Goal: Communication & Community: Answer question/provide support

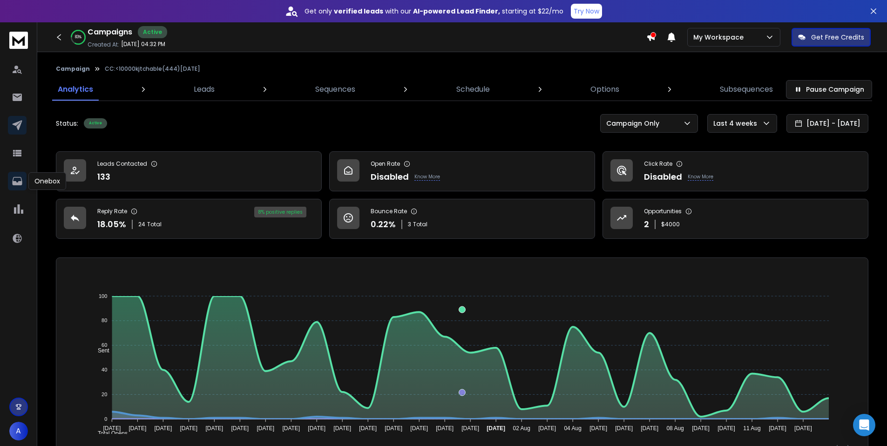
click at [21, 176] on icon at bounding box center [17, 180] width 11 height 11
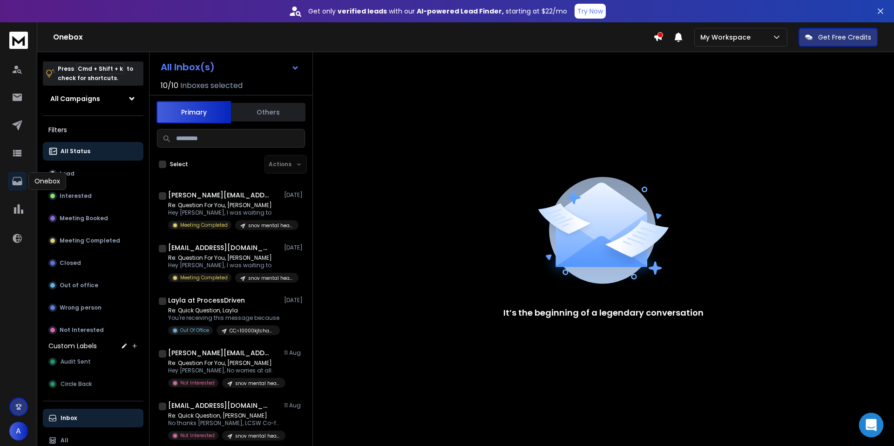
click at [867, 424] on icon "Open Intercom Messenger" at bounding box center [870, 425] width 11 height 12
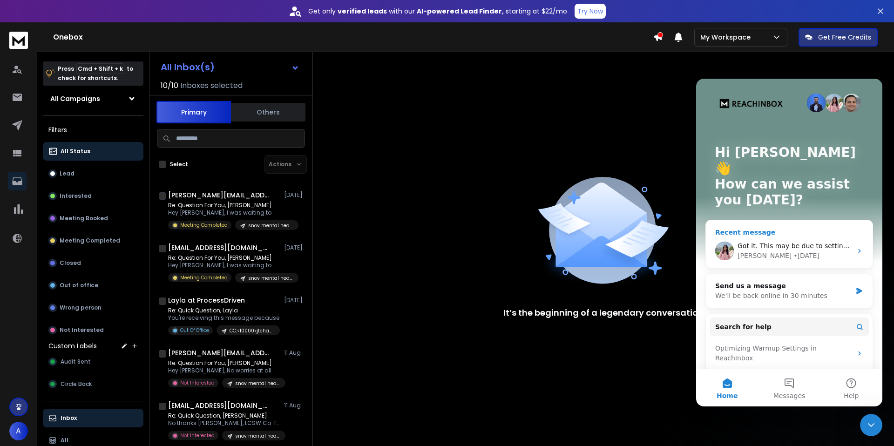
click at [793, 251] on div "• [DATE]" at bounding box center [806, 256] width 26 height 10
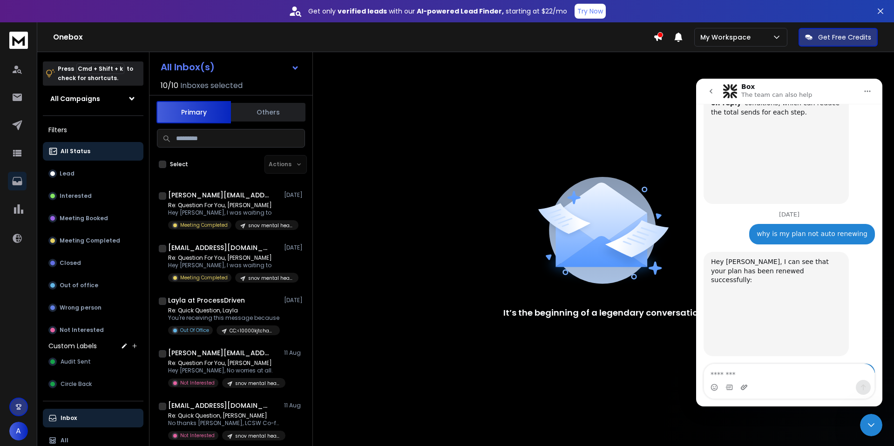
scroll to position [922, 0]
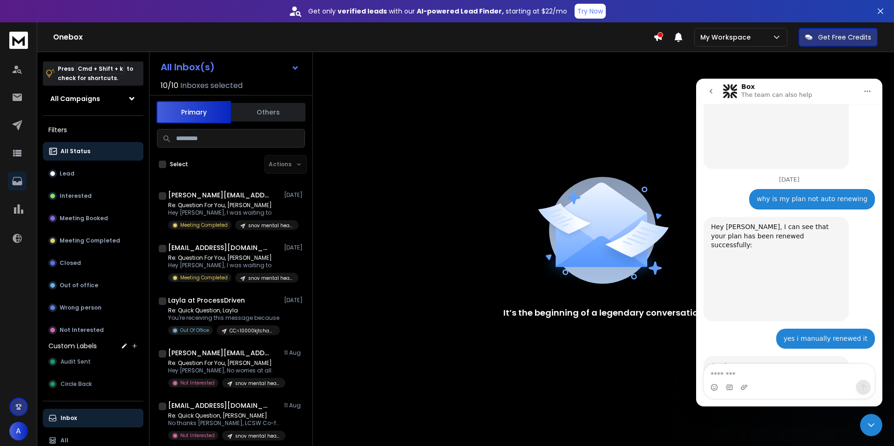
click at [738, 373] on textarea "Message…" at bounding box center [789, 372] width 170 height 16
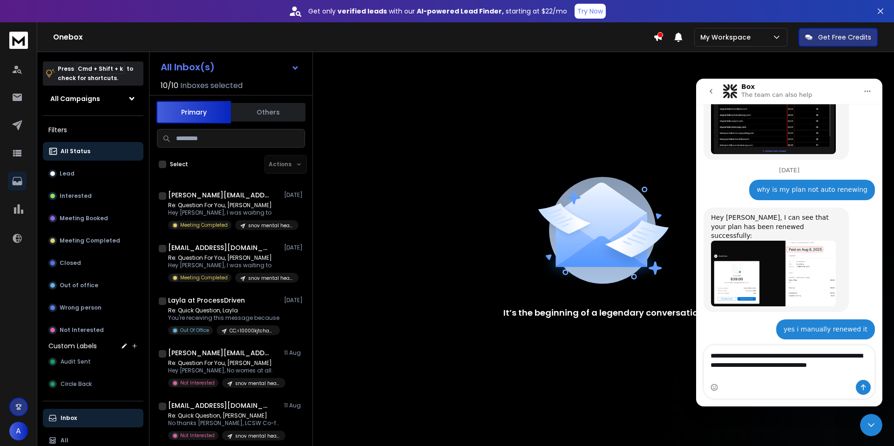
scroll to position [940, 0]
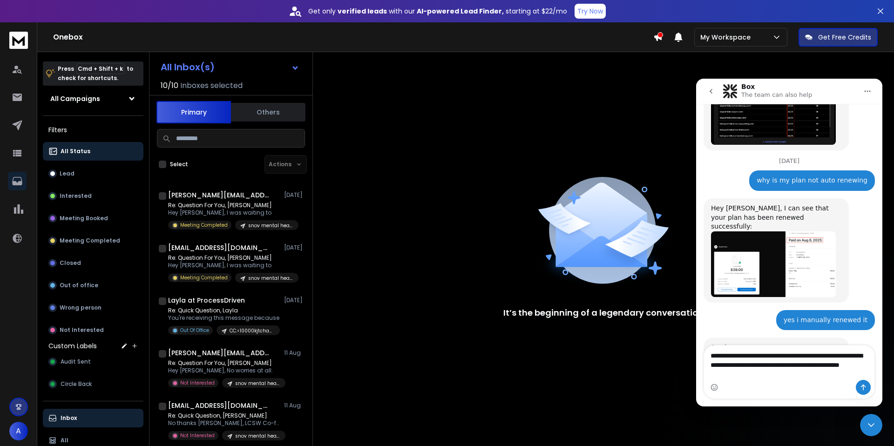
type textarea "**********"
click at [865, 390] on icon "Send a message…" at bounding box center [862, 387] width 7 height 7
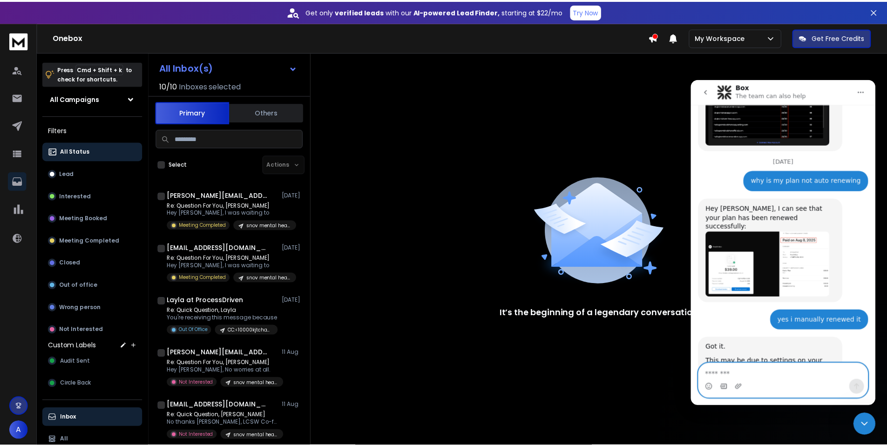
scroll to position [980, 0]
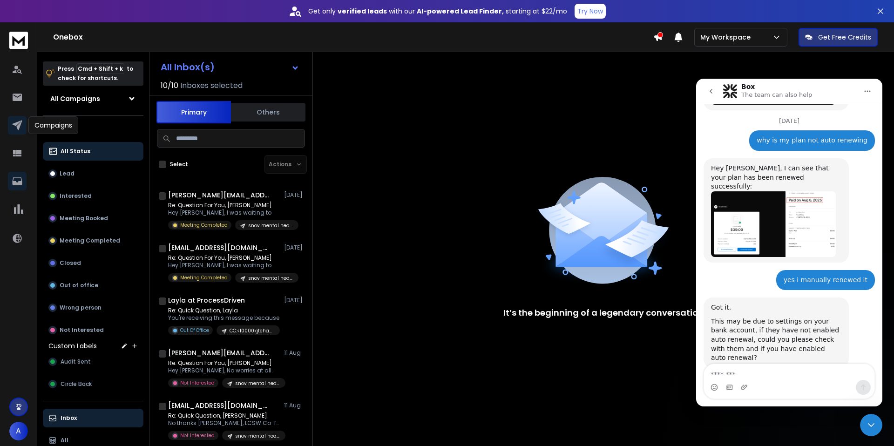
click at [18, 123] on icon at bounding box center [17, 125] width 10 height 10
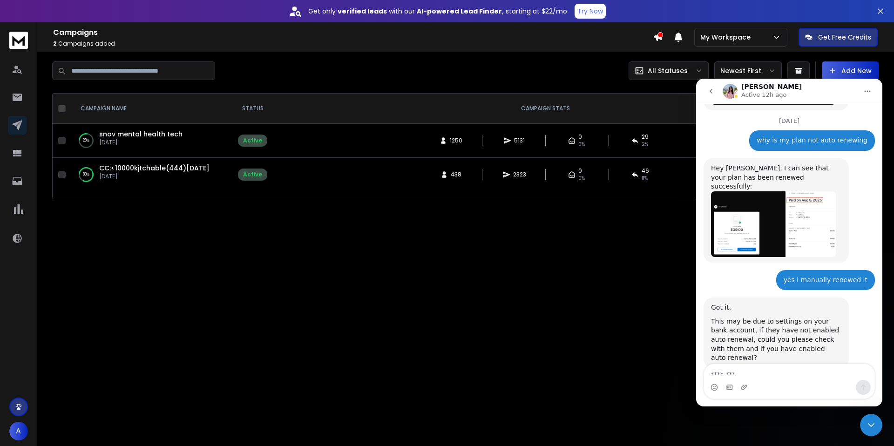
click at [128, 170] on span "CC:<10000kjtchable(444)[DATE]" at bounding box center [154, 167] width 110 height 9
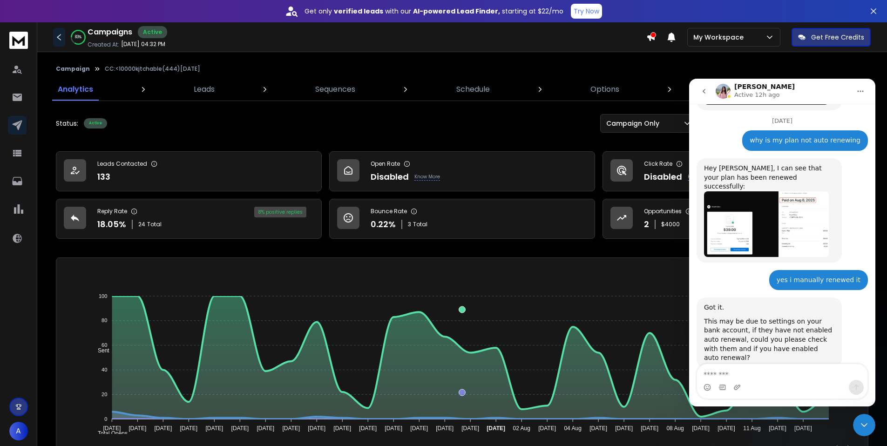
click at [57, 40] on icon at bounding box center [59, 37] width 8 height 8
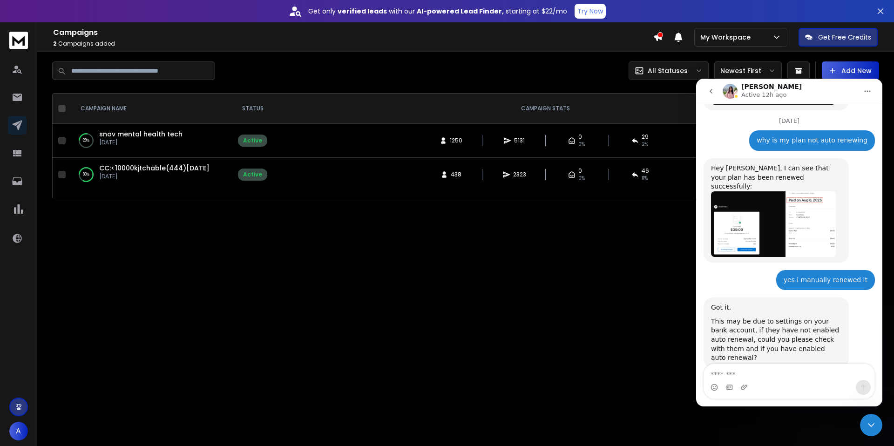
click at [149, 135] on span "snov mental health tech" at bounding box center [140, 133] width 83 height 9
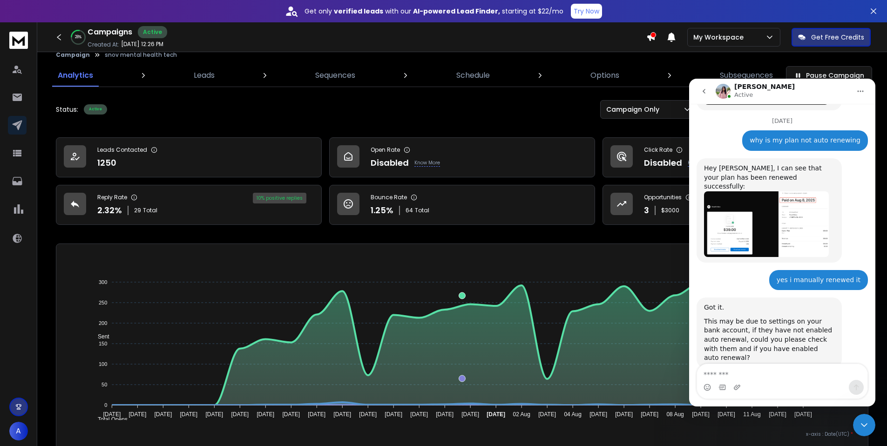
scroll to position [14, 0]
click at [626, 47] on div "28 % Campaigns Active Created At: [DATE] 12:26 PM My Workspace Get Free Credits" at bounding box center [443, 37] width 887 height 30
click at [704, 91] on icon "go back" at bounding box center [703, 91] width 7 height 7
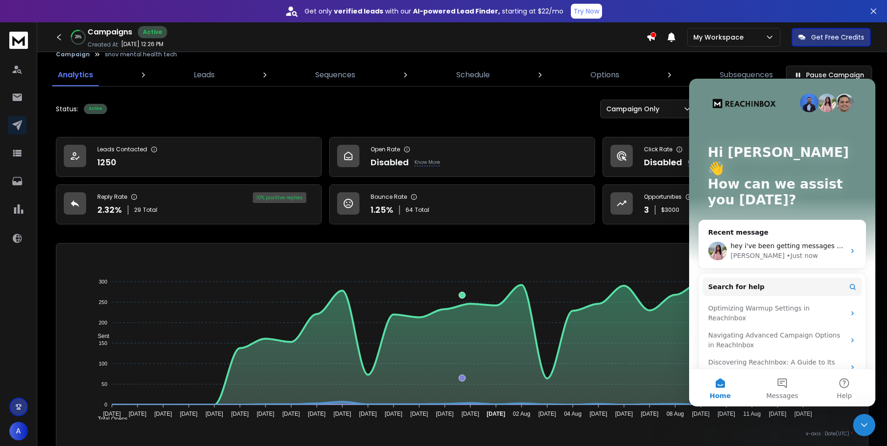
click at [872, 11] on icon at bounding box center [873, 11] width 8 height 8
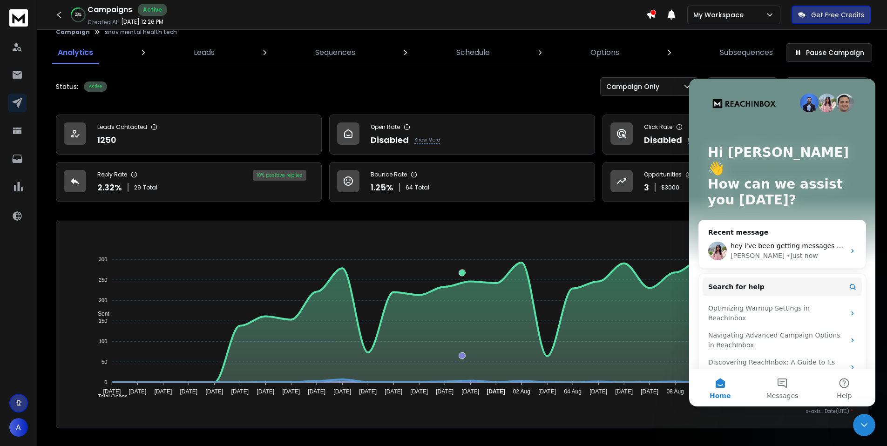
click at [699, 83] on div "Hi [PERSON_NAME] 👋 How can we assist you [DATE]?" at bounding box center [782, 178] width 168 height 199
click at [865, 427] on icon "Close Intercom Messenger" at bounding box center [863, 424] width 11 height 11
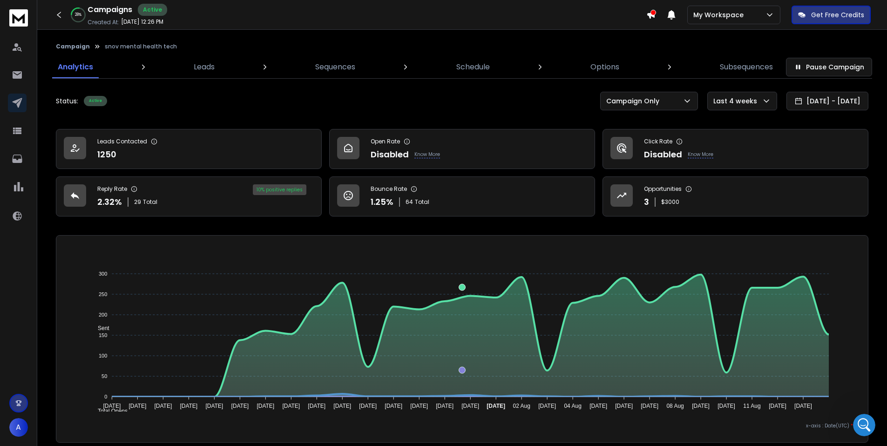
click at [661, 201] on p "$ 3000" at bounding box center [670, 201] width 18 height 7
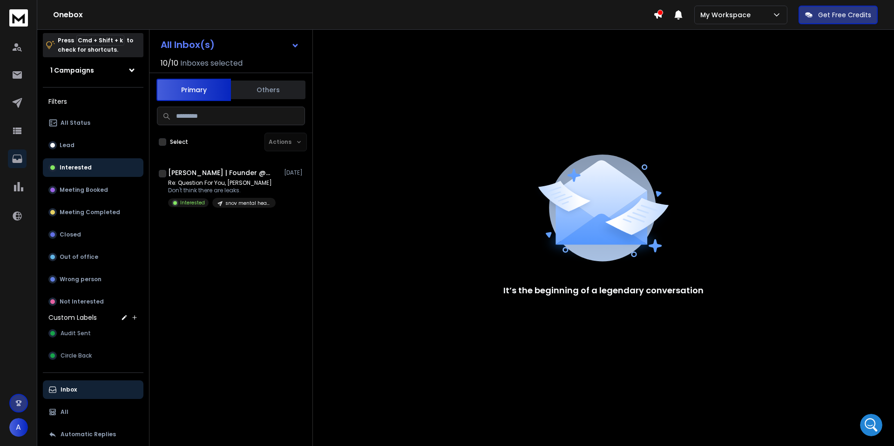
scroll to position [9, 0]
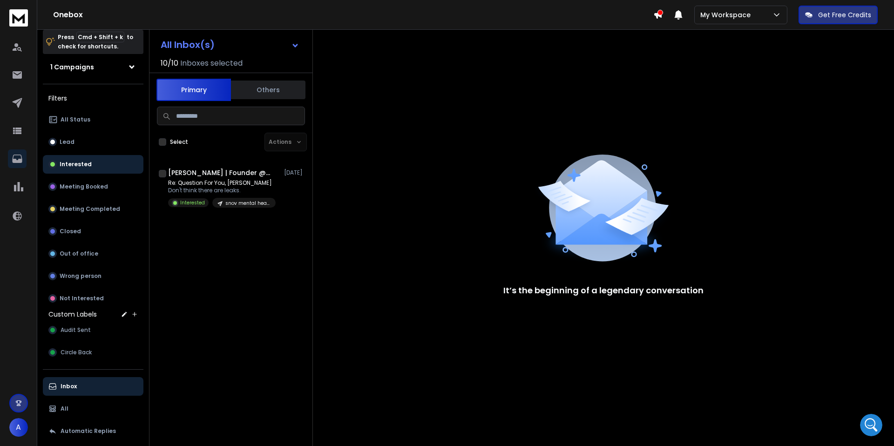
click at [71, 327] on span "Audit Sent" at bounding box center [76, 329] width 30 height 7
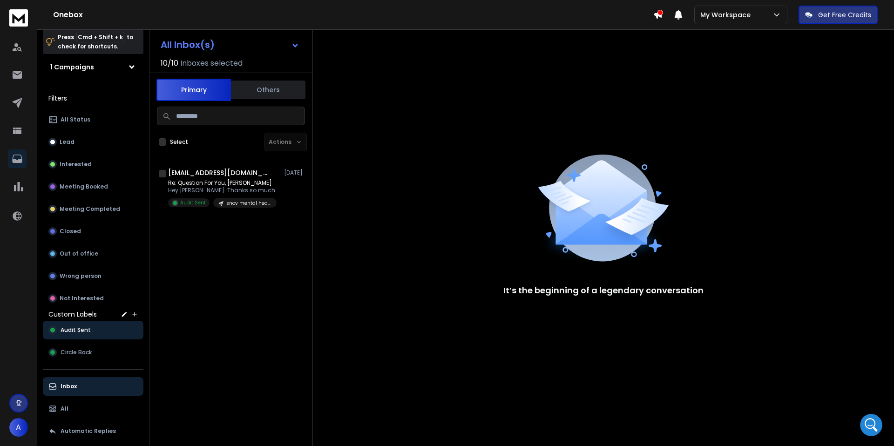
click at [81, 351] on span "Circle Back" at bounding box center [76, 352] width 31 height 7
click at [82, 328] on span "Audit Sent" at bounding box center [76, 329] width 30 height 7
click at [103, 159] on button "Interested" at bounding box center [93, 164] width 101 height 19
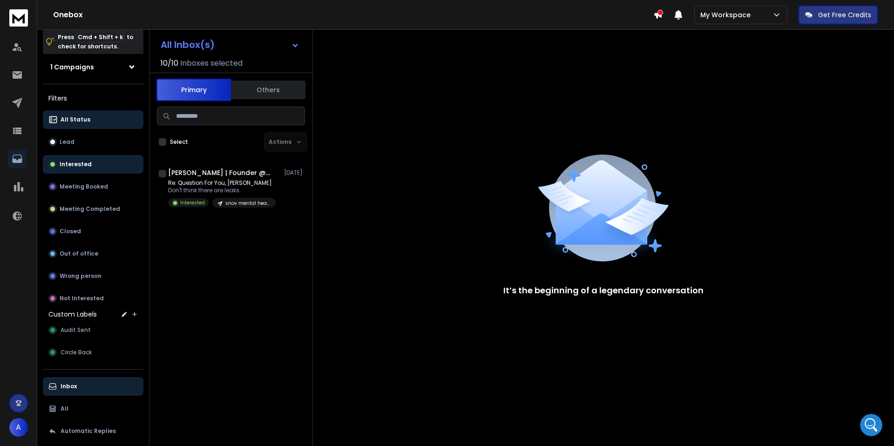
click at [87, 120] on p "All Status" at bounding box center [76, 119] width 30 height 7
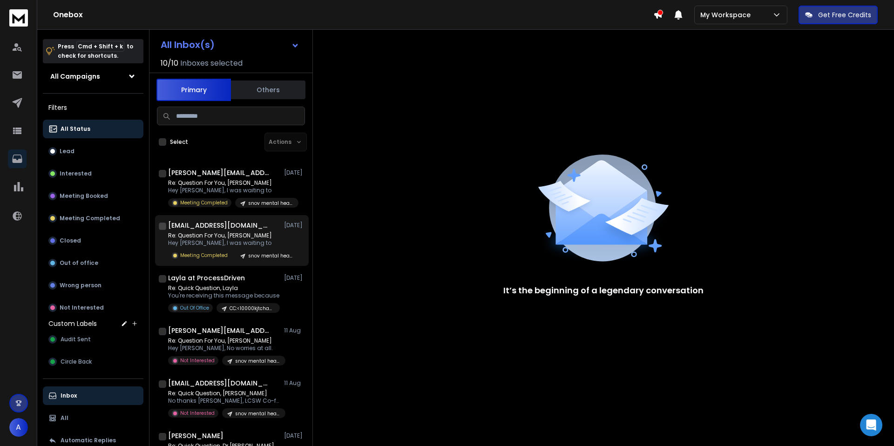
click at [212, 240] on p "Hey [PERSON_NAME], I was waiting to" at bounding box center [224, 242] width 112 height 7
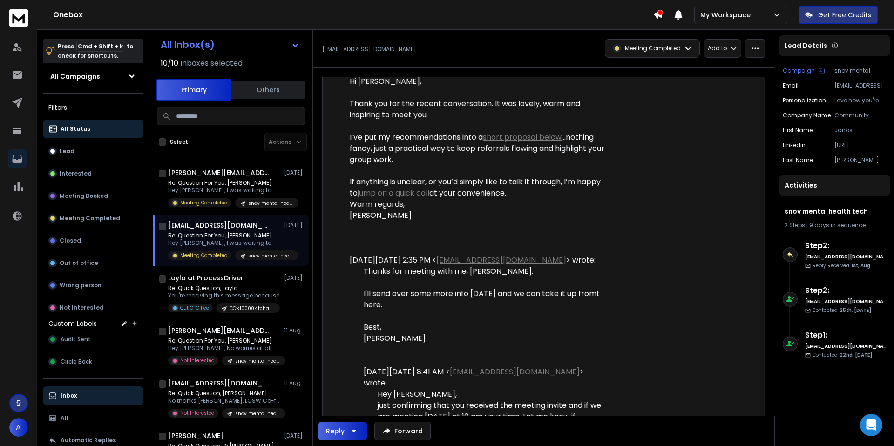
scroll to position [383, 0]
click at [870, 427] on icon "Open Intercom Messenger" at bounding box center [870, 425] width 11 height 12
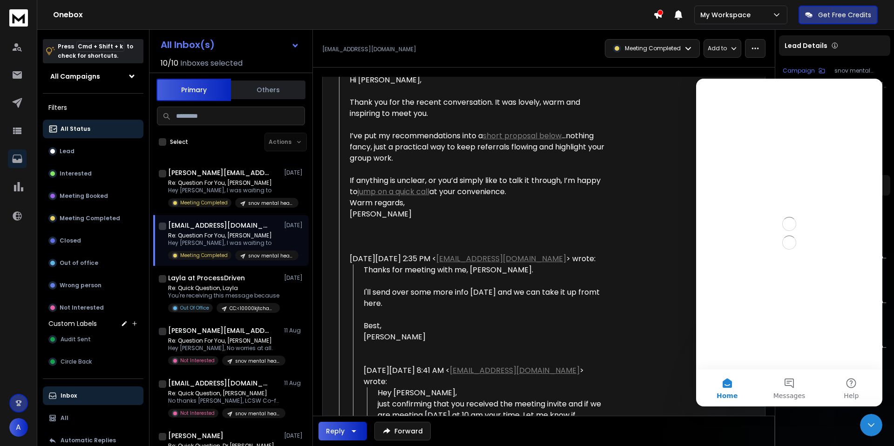
scroll to position [0, 0]
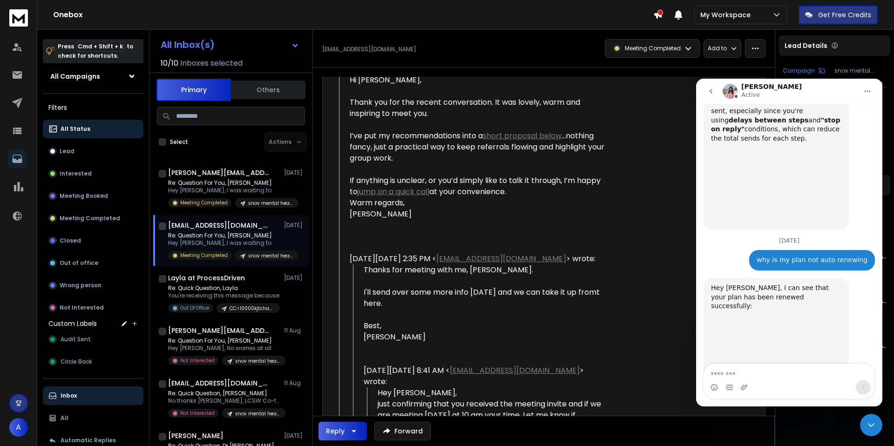
scroll to position [980, 0]
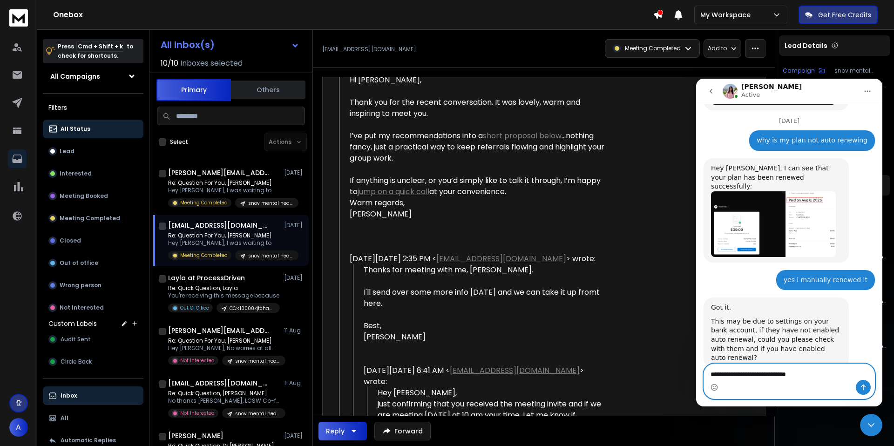
type textarea "**********"
click at [865, 385] on icon "Send a message…" at bounding box center [862, 387] width 7 height 7
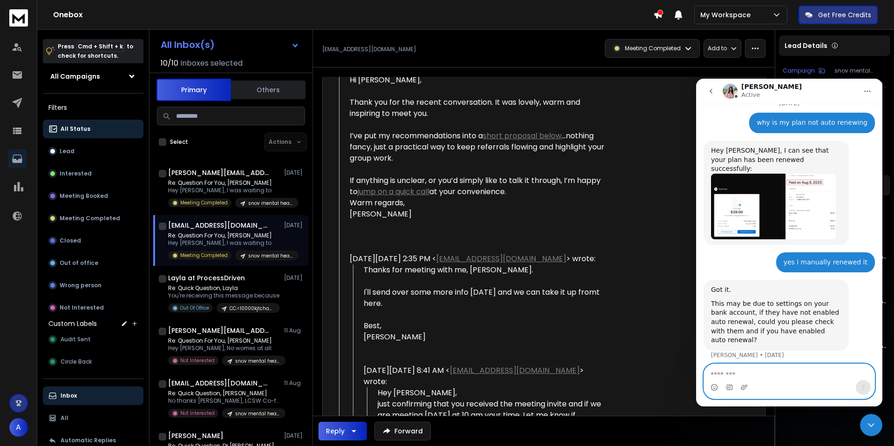
scroll to position [1002, 0]
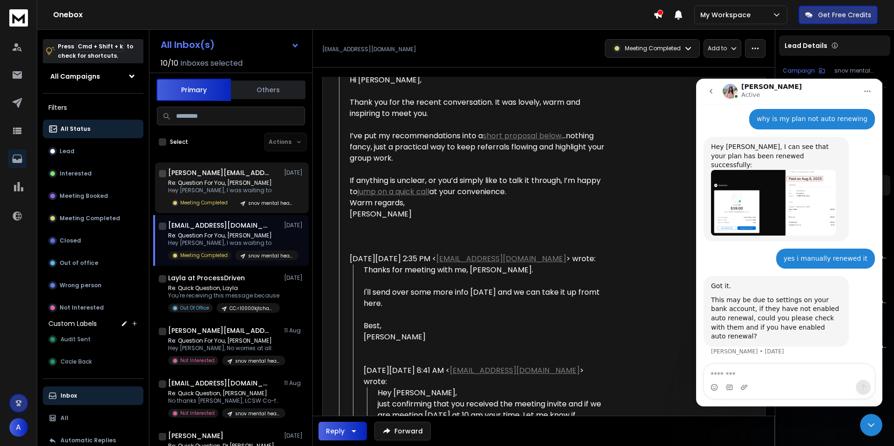
click at [256, 183] on p "Re: Question For You, [PERSON_NAME]" at bounding box center [224, 182] width 112 height 7
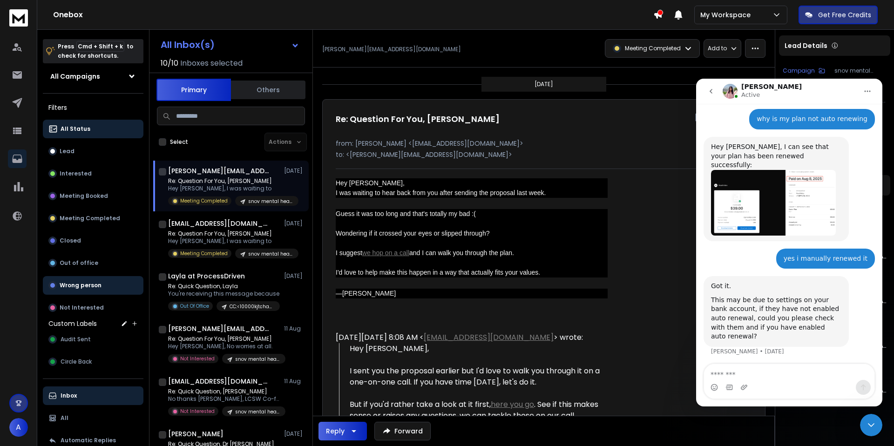
scroll to position [0, 0]
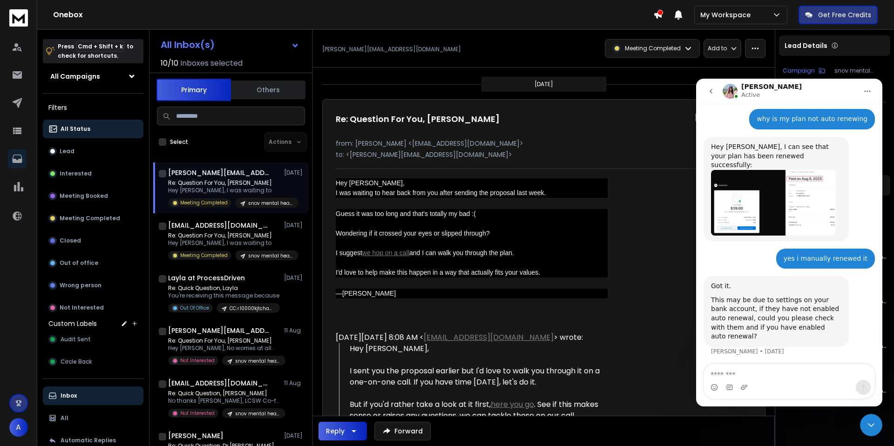
click at [74, 130] on p "All Status" at bounding box center [76, 128] width 30 height 7
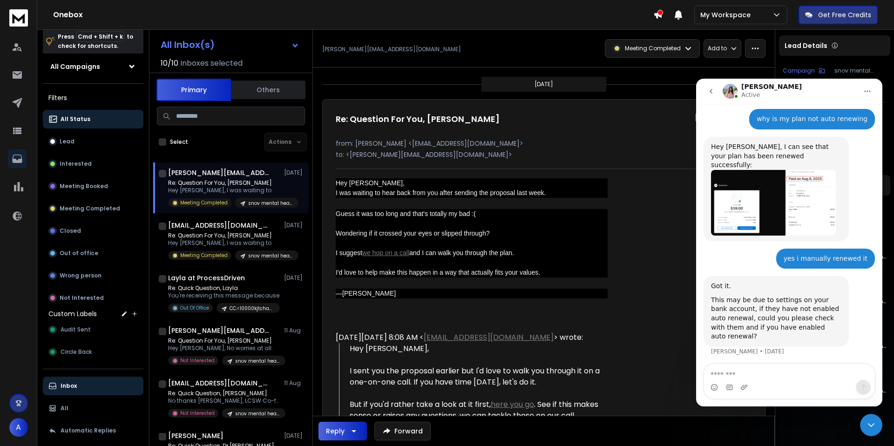
scroll to position [11, 0]
click at [68, 331] on span "Audit Sent" at bounding box center [76, 327] width 30 height 7
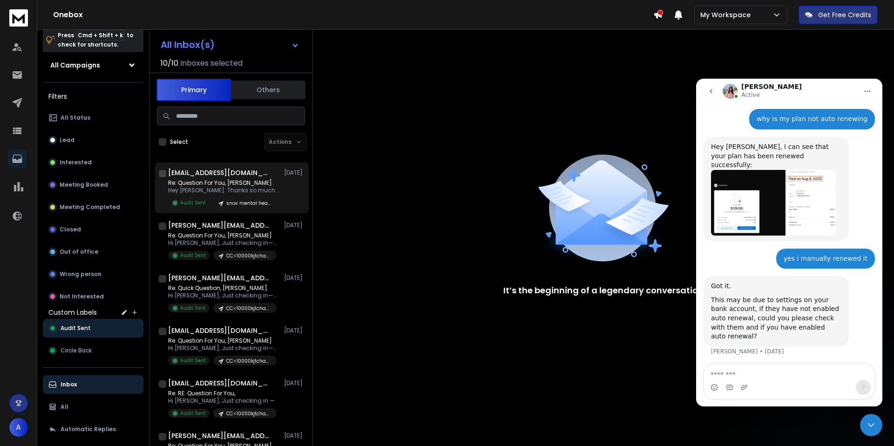
click at [243, 187] on p "Hey [PERSON_NAME] Thanks so much for" at bounding box center [224, 190] width 112 height 7
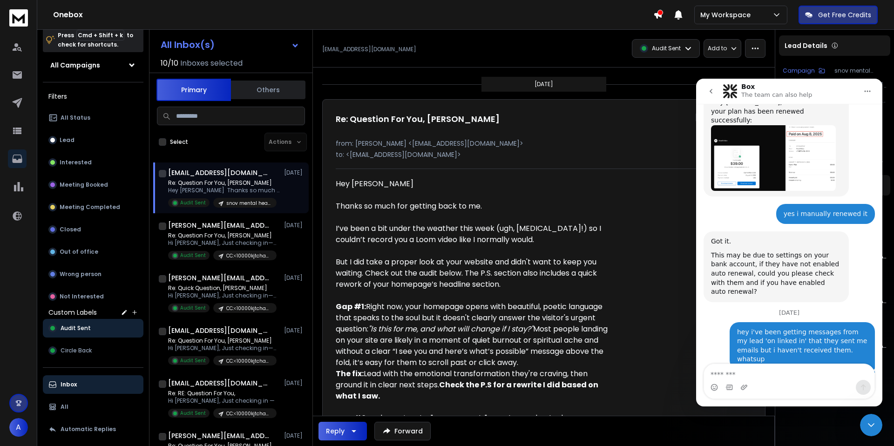
scroll to position [1105, 0]
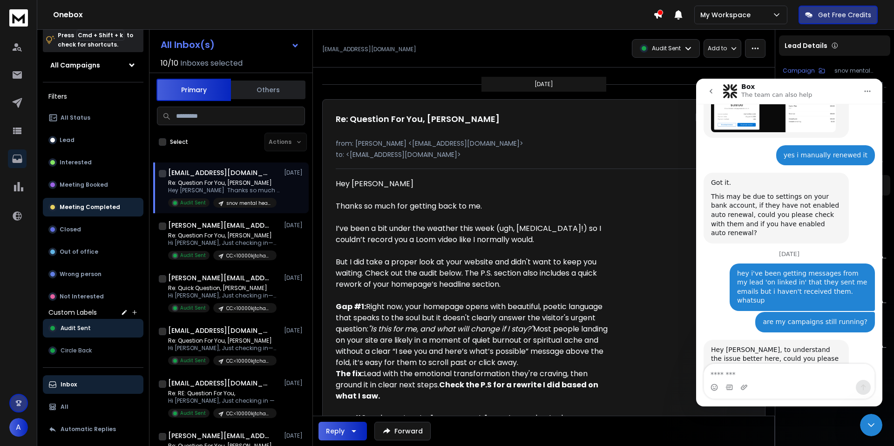
click at [76, 207] on p "Meeting Completed" at bounding box center [90, 206] width 61 height 7
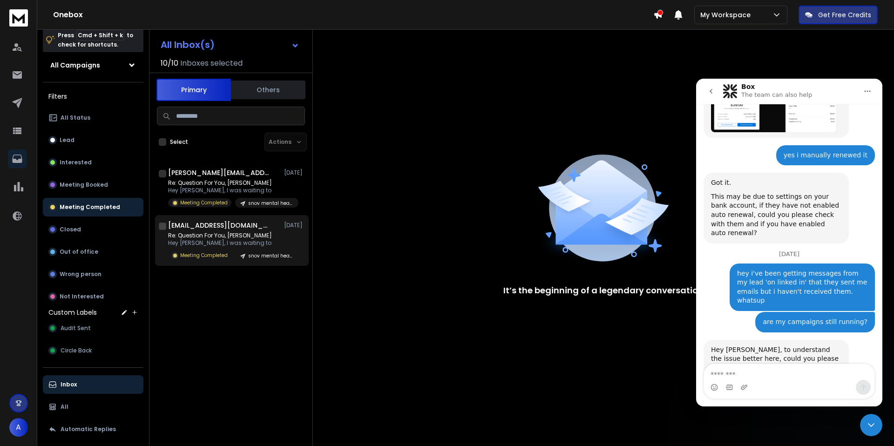
click at [233, 230] on div "jvw@communitypsychotherapy.org.uk 12 Aug Re: Question For You, Janos Hey Janos,…" at bounding box center [236, 241] width 137 height 40
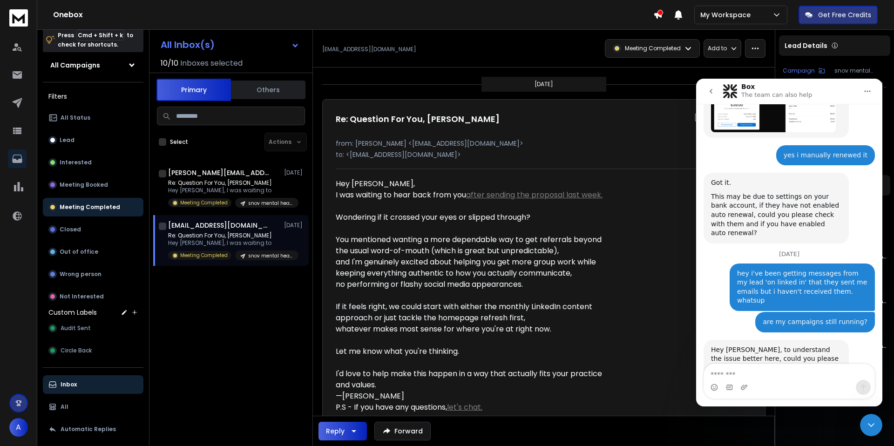
drag, startPoint x: 495, startPoint y: 156, endPoint x: 344, endPoint y: 156, distance: 150.8
click at [344, 156] on p "to: <jvw@communitypsychotherapy.org.uk>" at bounding box center [544, 154] width 416 height 9
copy p "<jvw@communitypsychotherapy.org.uk>"
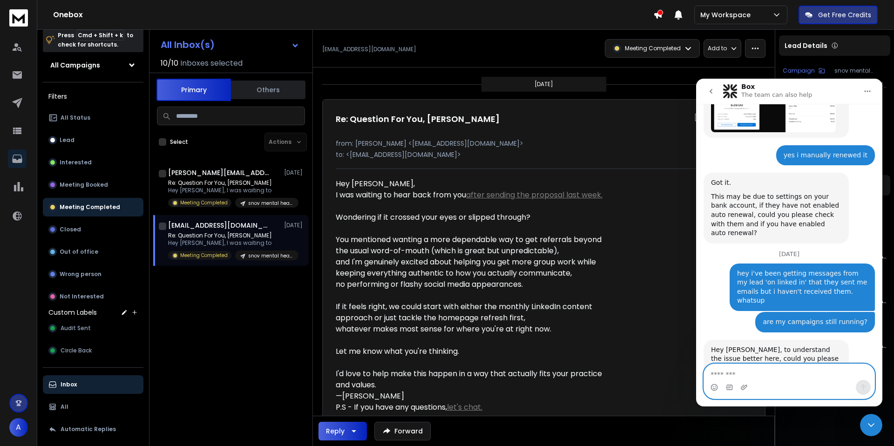
click at [739, 377] on textarea "Message…" at bounding box center [789, 372] width 170 height 16
paste textarea "**********"
type textarea "**********"
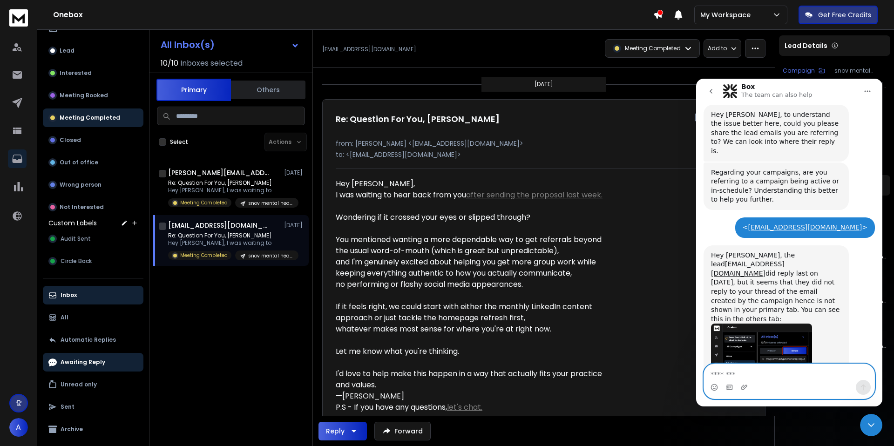
scroll to position [108, 0]
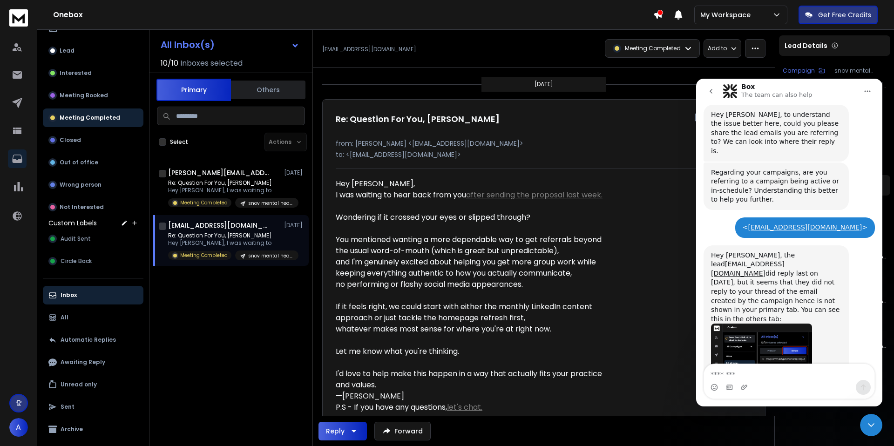
click at [766, 324] on img "Lakshita says…" at bounding box center [761, 386] width 101 height 125
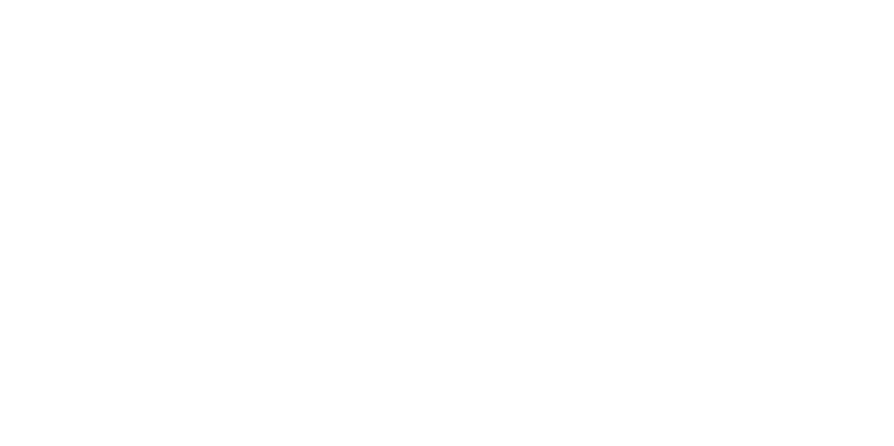
scroll to position [0, 0]
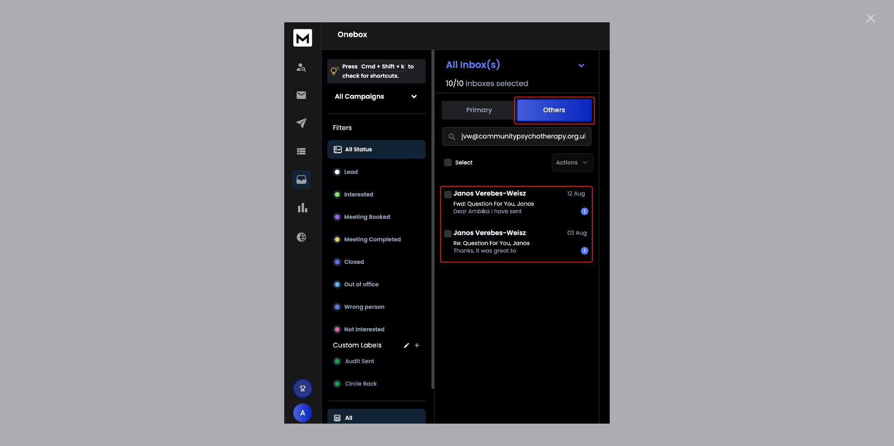
click at [625, 276] on div "Intercom messenger" at bounding box center [447, 223] width 894 height 446
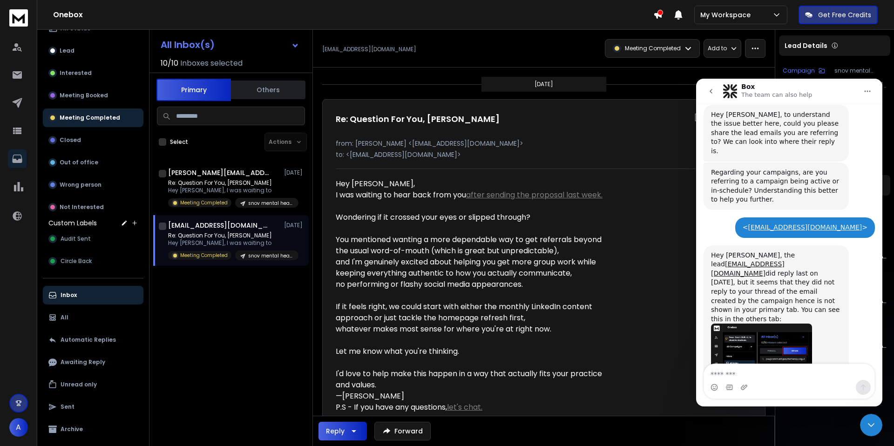
click at [259, 92] on button "Others" at bounding box center [268, 90] width 74 height 20
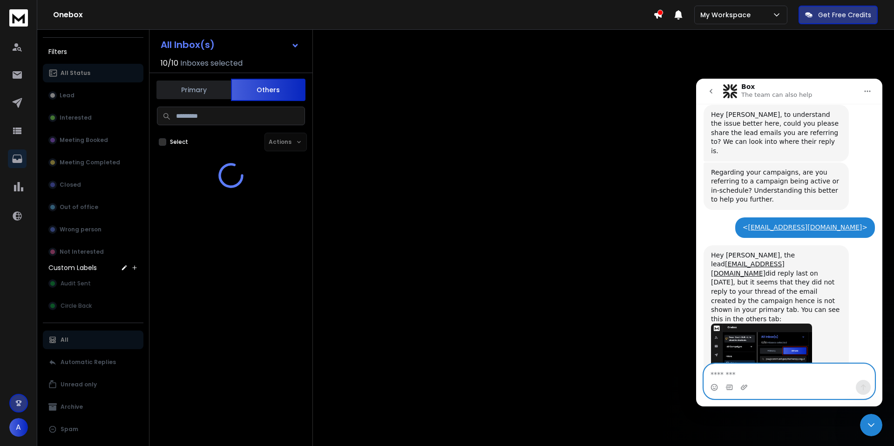
click at [729, 377] on textarea "Message…" at bounding box center [789, 372] width 170 height 16
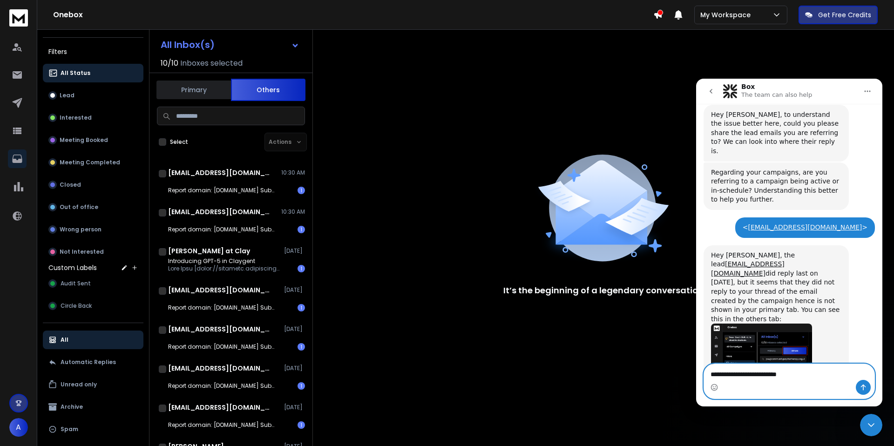
type textarea "**********"
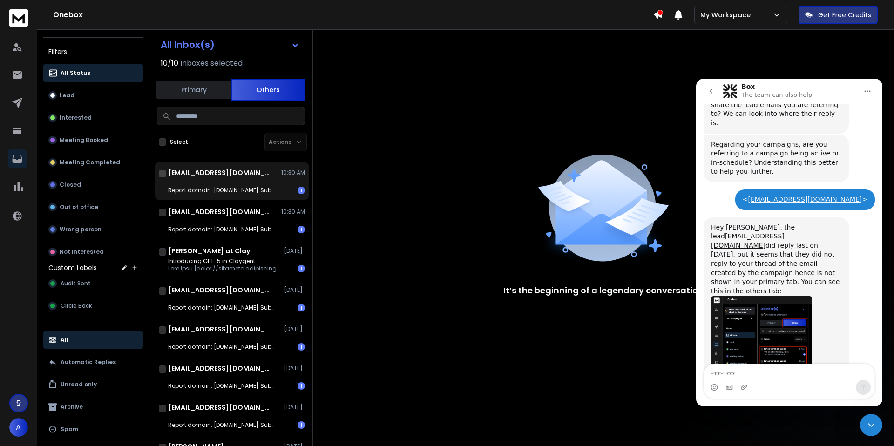
click at [238, 186] on div "Report domain: ambikabhancopywriting.com Submitter: mimecast.org 1" at bounding box center [236, 186] width 137 height 15
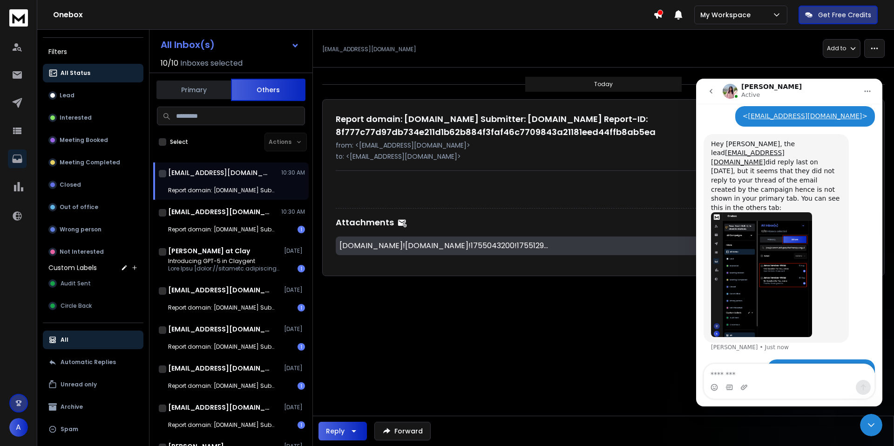
scroll to position [1459, 0]
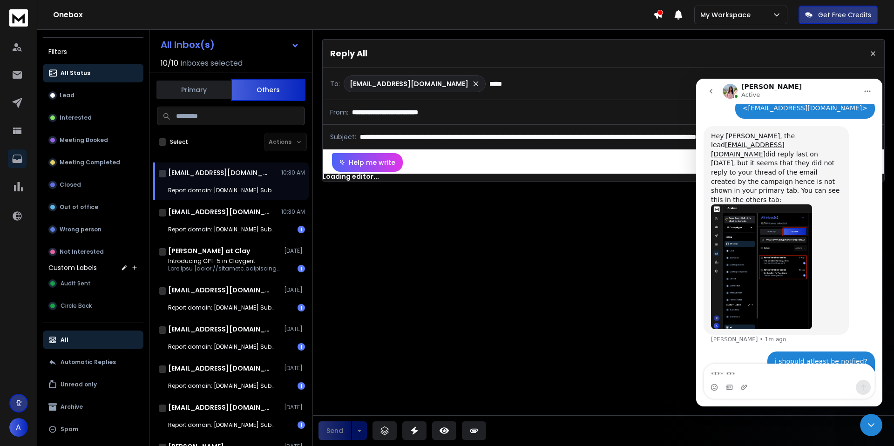
type input "****"
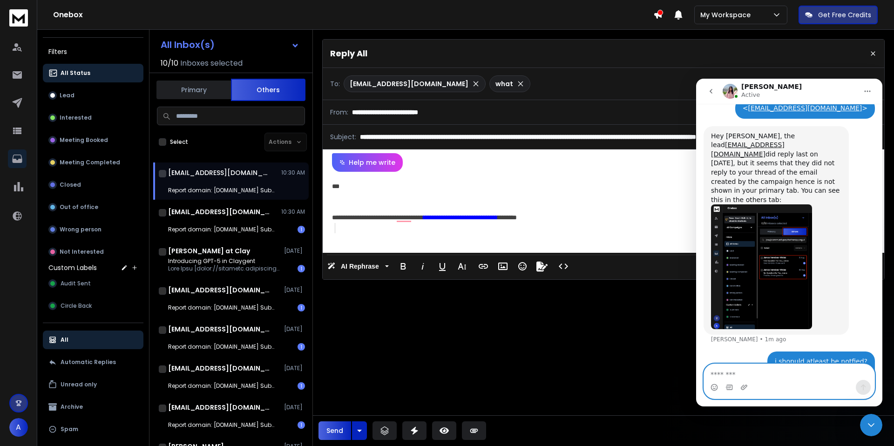
click at [744, 378] on textarea "Message…" at bounding box center [789, 372] width 170 height 16
type textarea "**********"
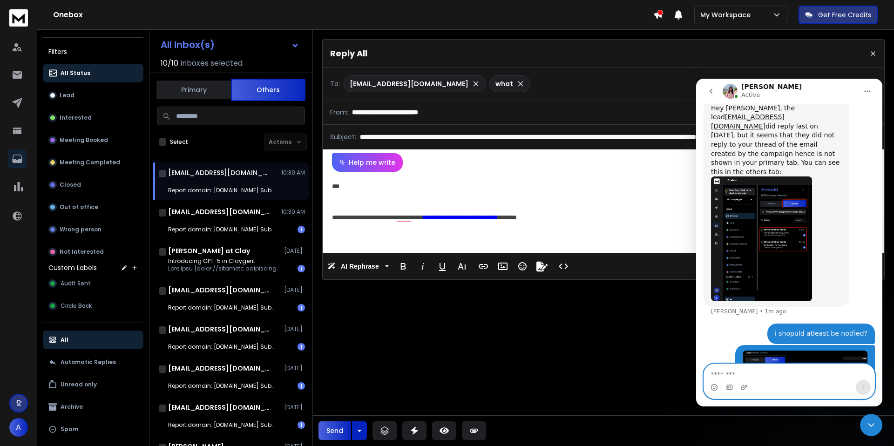
scroll to position [1490, 0]
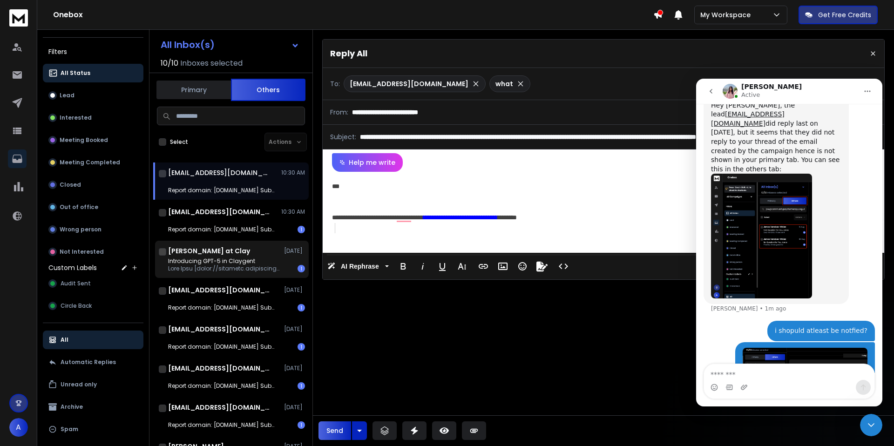
click at [234, 257] on p "Introducing GPT-5 in Claygent" at bounding box center [224, 260] width 112 height 7
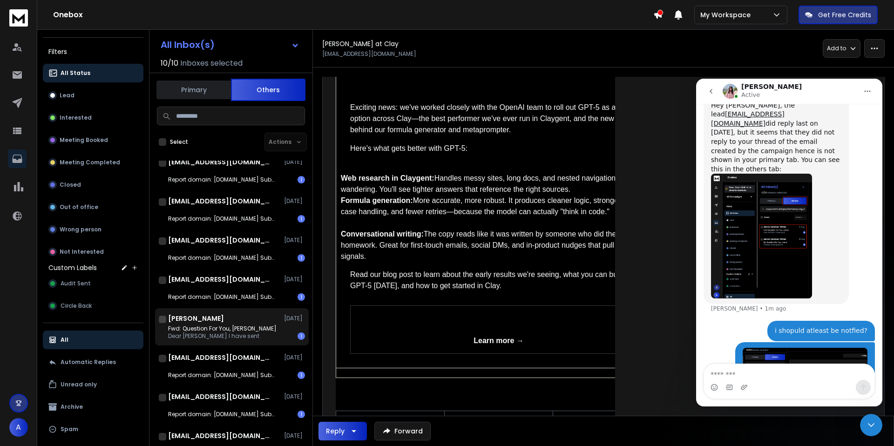
scroll to position [128, 0]
click at [222, 332] on p "Dear Ambika I have sent" at bounding box center [222, 335] width 108 height 7
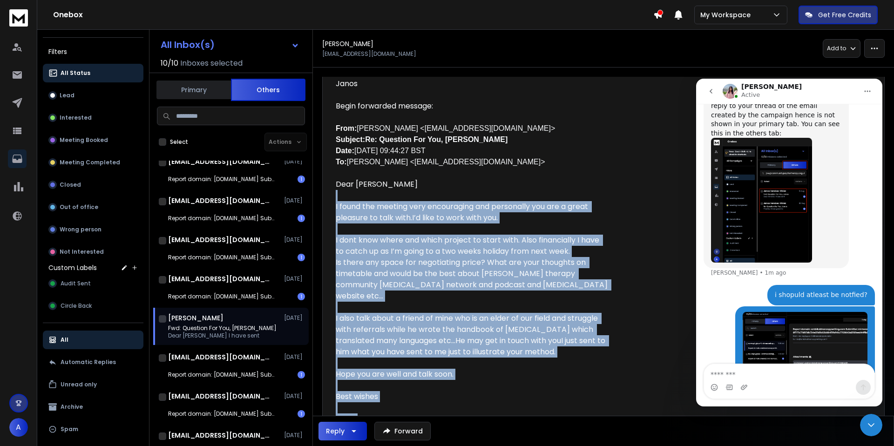
scroll to position [146, 0]
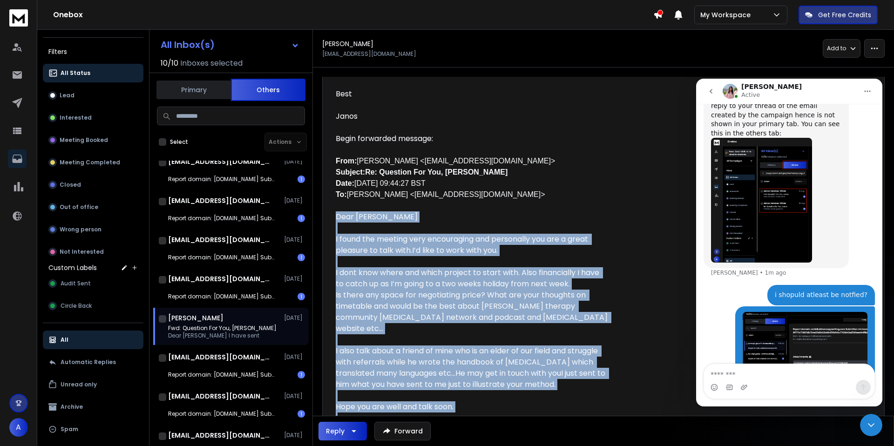
drag, startPoint x: 374, startPoint y: 363, endPoint x: 335, endPoint y: 219, distance: 149.2
copy div "Dear Ambika I found the meeting very encouraging and personally you are a great…"
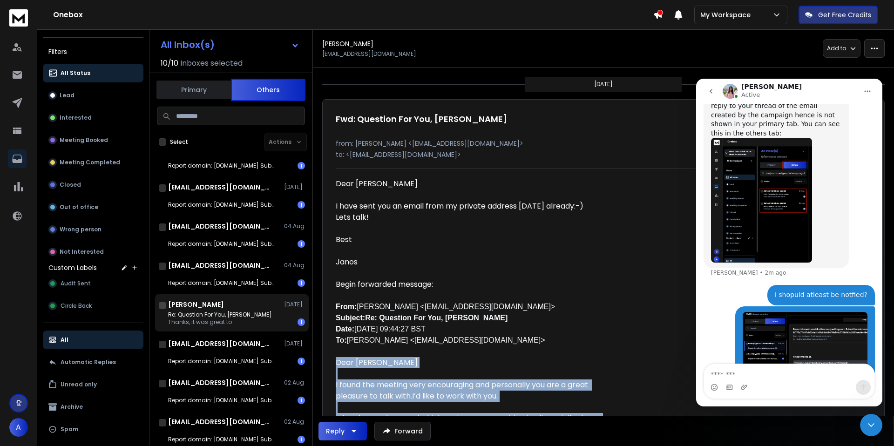
scroll to position [1239, 0]
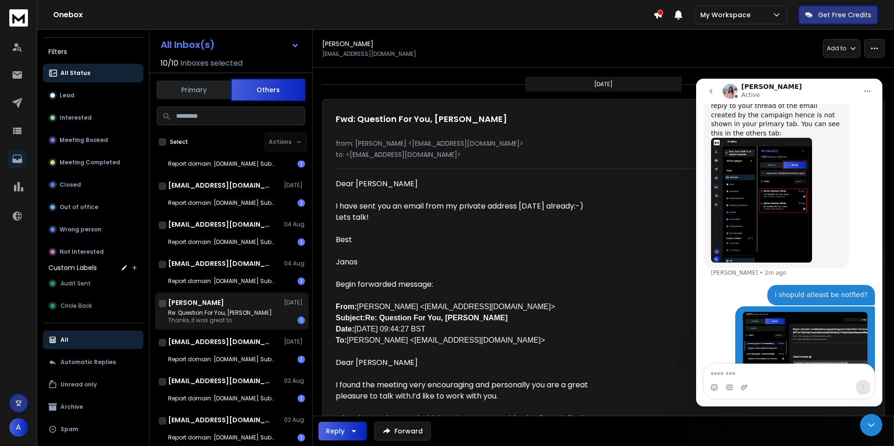
click at [221, 314] on p "Re: Question For You, [PERSON_NAME]" at bounding box center [220, 312] width 104 height 7
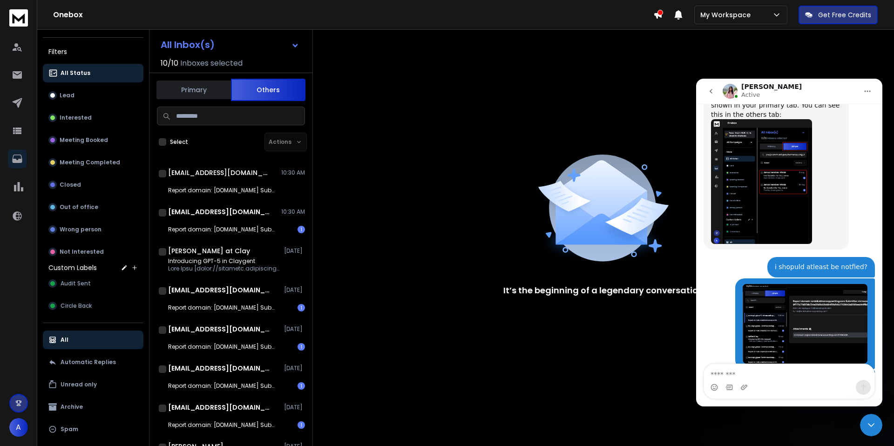
scroll to position [1545, 0]
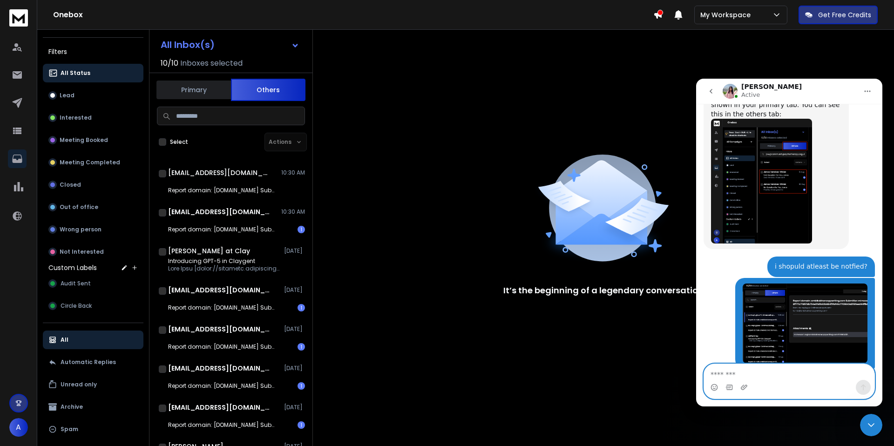
click at [749, 374] on textarea "Message…" at bounding box center [789, 372] width 170 height 16
click at [751, 375] on textarea "Message…" at bounding box center [789, 372] width 170 height 16
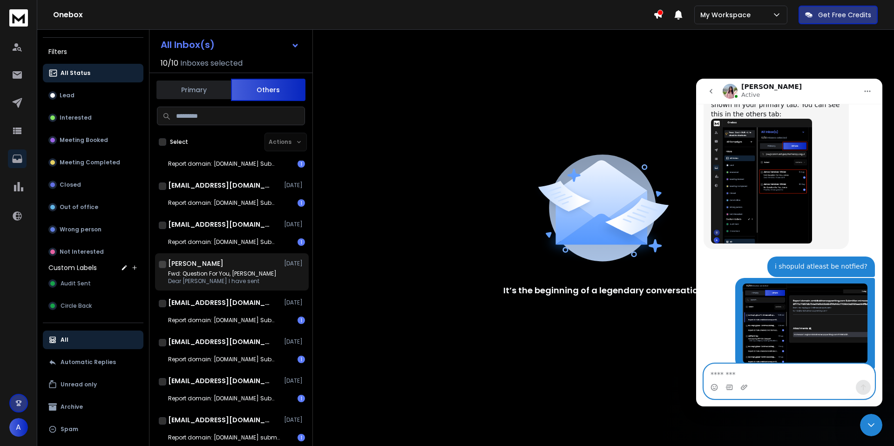
scroll to position [184, 0]
click at [223, 280] on p "Dear Ambika I have sent" at bounding box center [222, 280] width 108 height 7
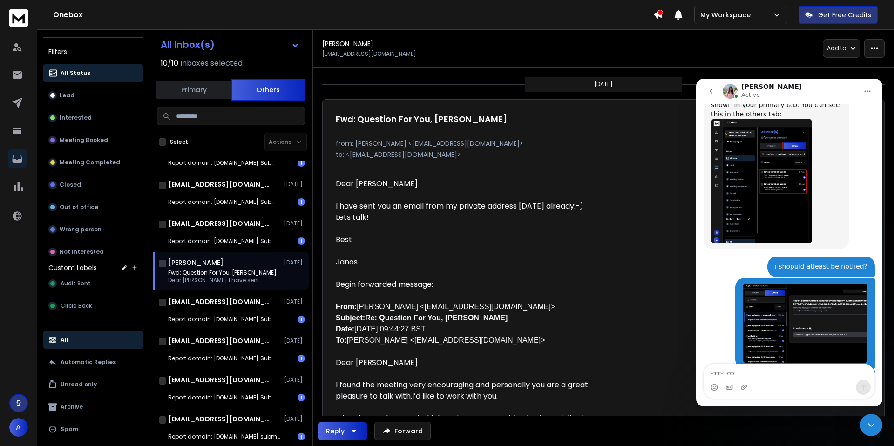
click at [373, 218] on div "Lets talk!" at bounding box center [472, 217] width 272 height 11
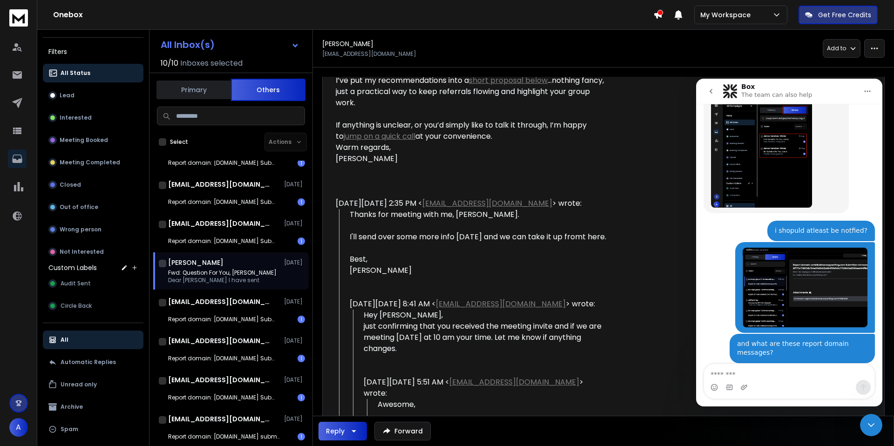
scroll to position [1593, 0]
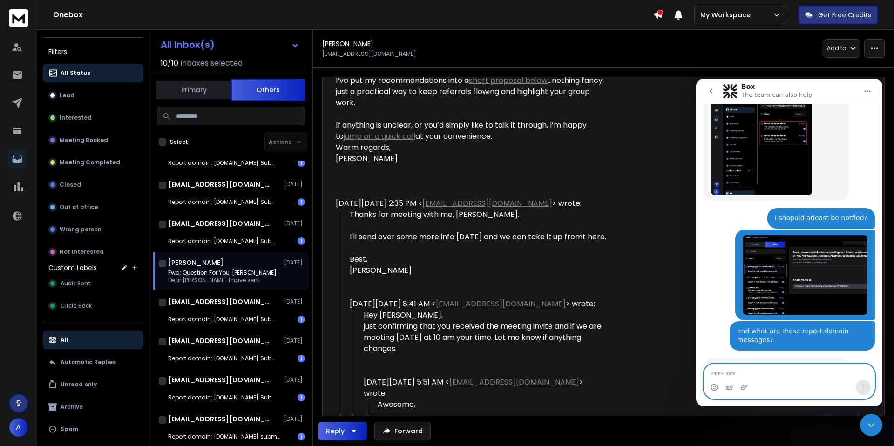
click at [744, 371] on textarea "Message…" at bounding box center [789, 372] width 170 height 16
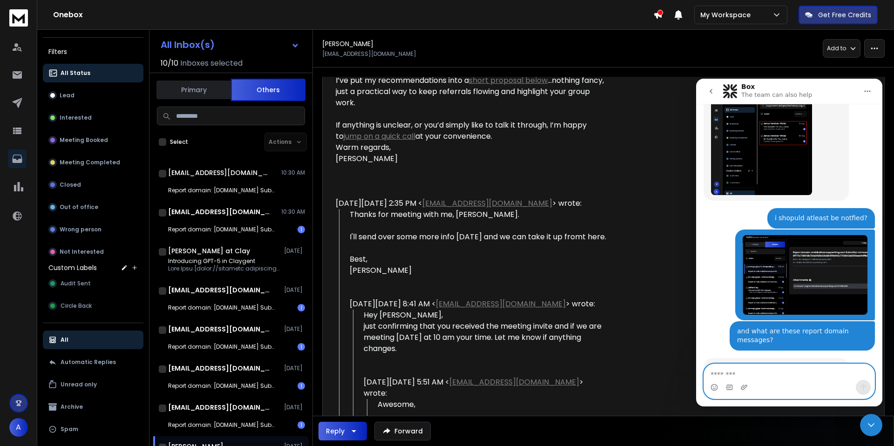
click at [738, 375] on textarea "Message…" at bounding box center [789, 372] width 170 height 16
type textarea "*********"
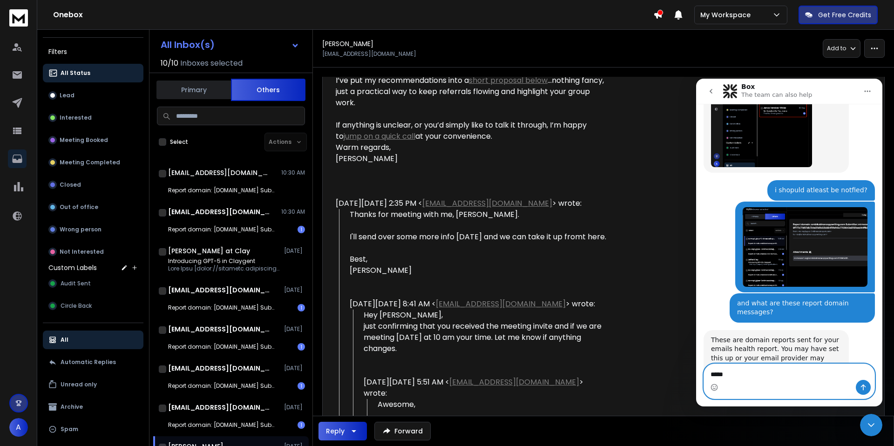
type textarea "******"
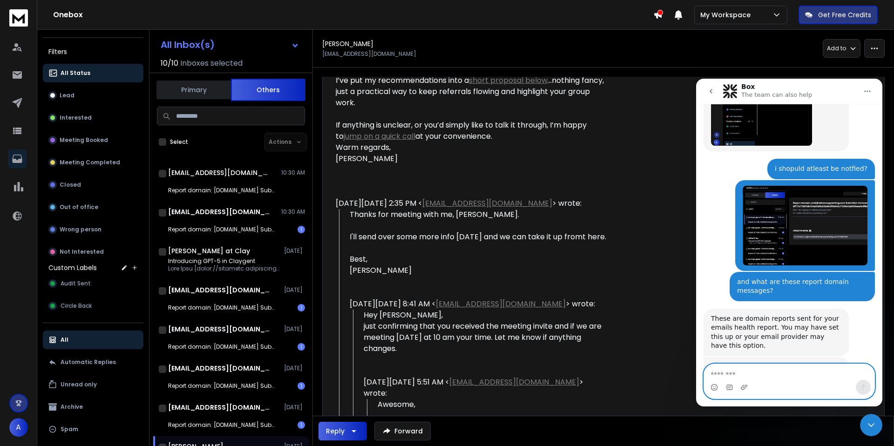
scroll to position [1670, 0]
